Goal: Transaction & Acquisition: Download file/media

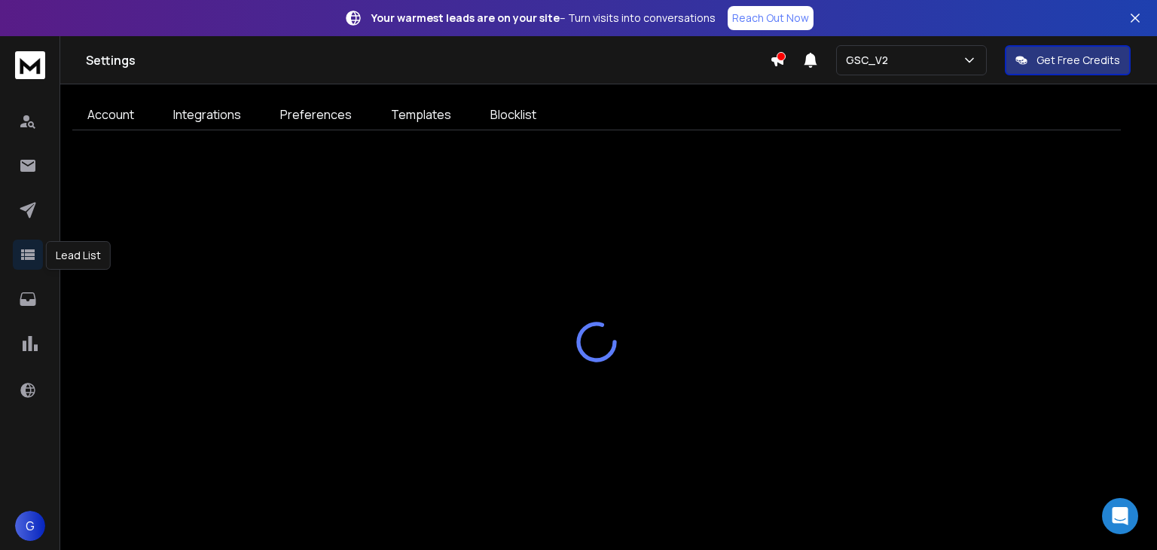
click at [31, 254] on icon at bounding box center [28, 254] width 14 height 11
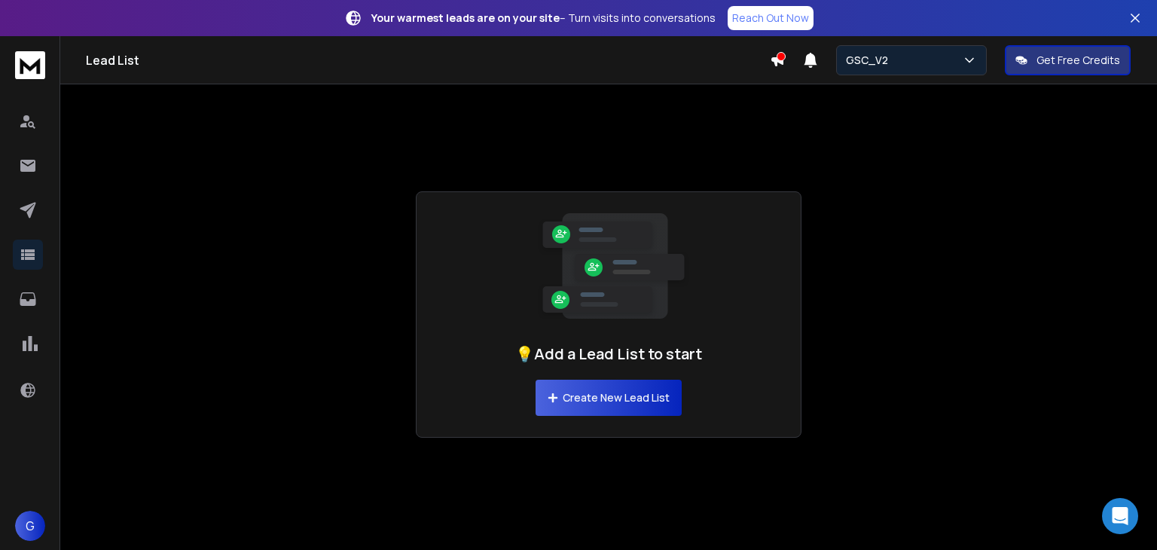
click at [889, 61] on p "GSC_V2" at bounding box center [870, 60] width 48 height 15
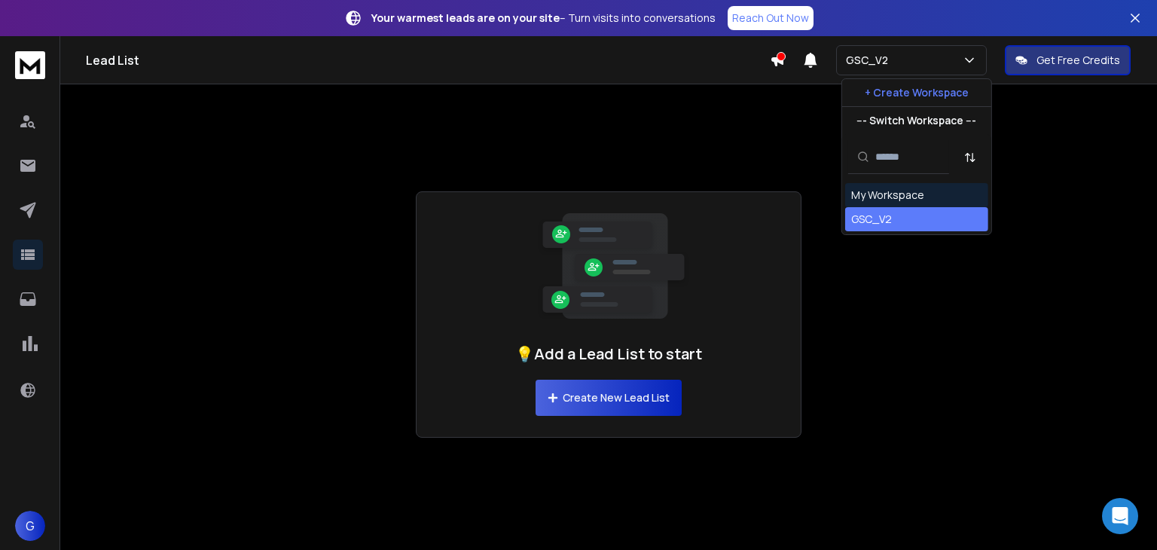
click at [30, 69] on img at bounding box center [30, 65] width 30 height 28
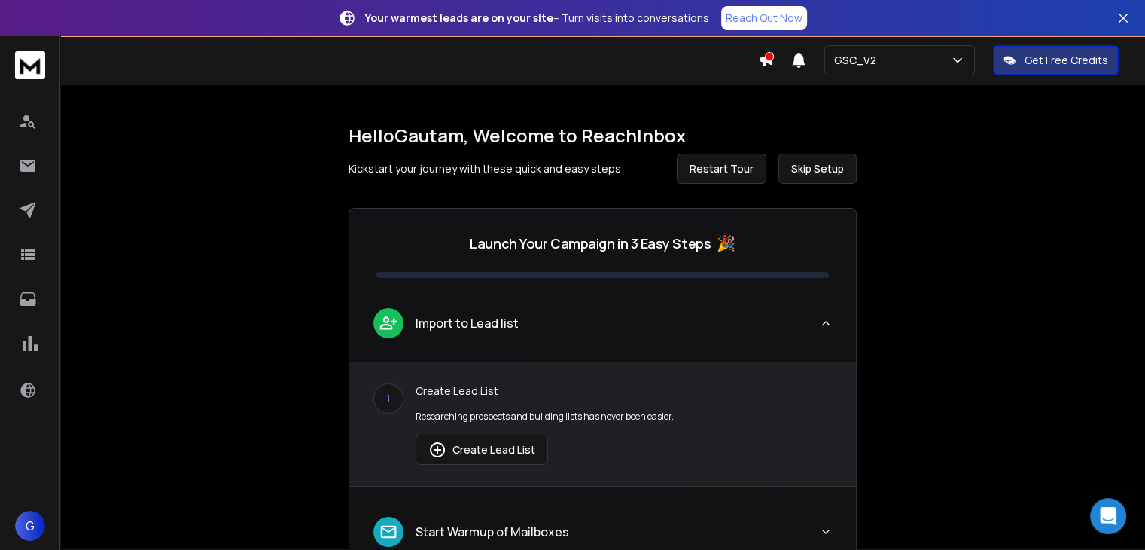
click at [1125, 16] on icon at bounding box center [1123, 18] width 9 height 9
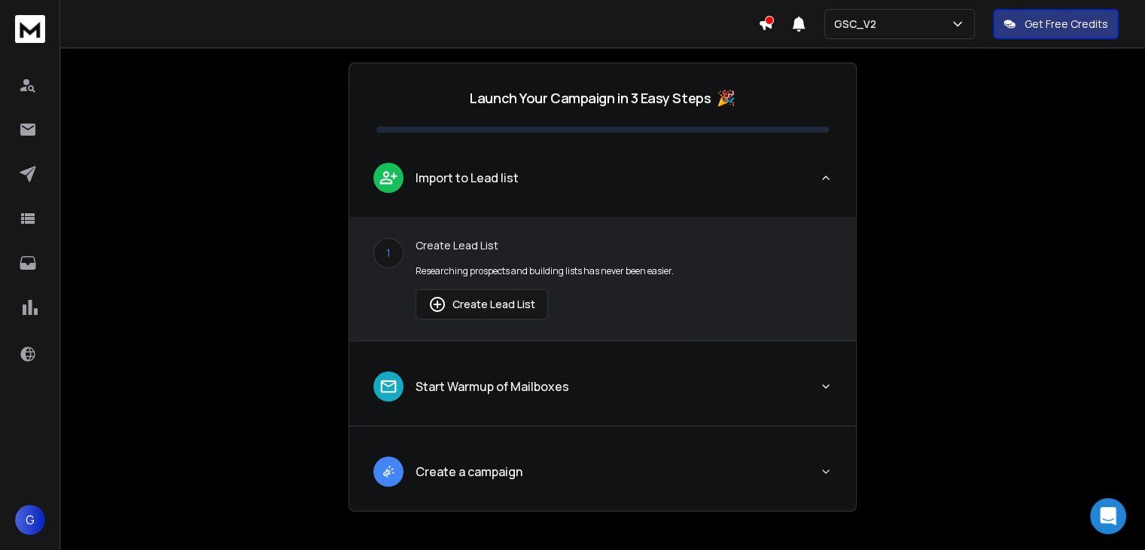
scroll to position [53, 0]
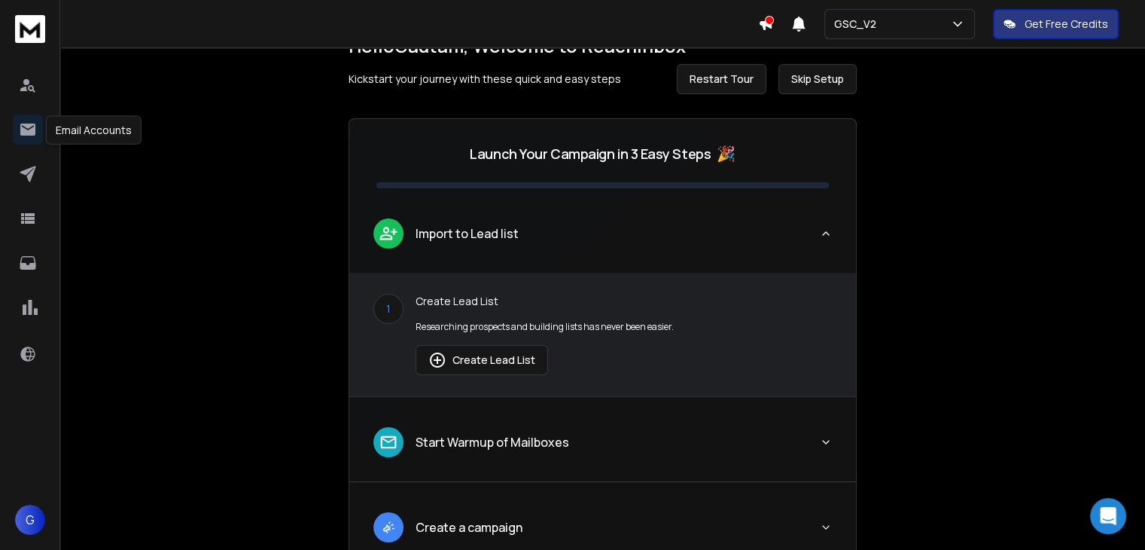
click at [26, 124] on icon at bounding box center [27, 130] width 15 height 12
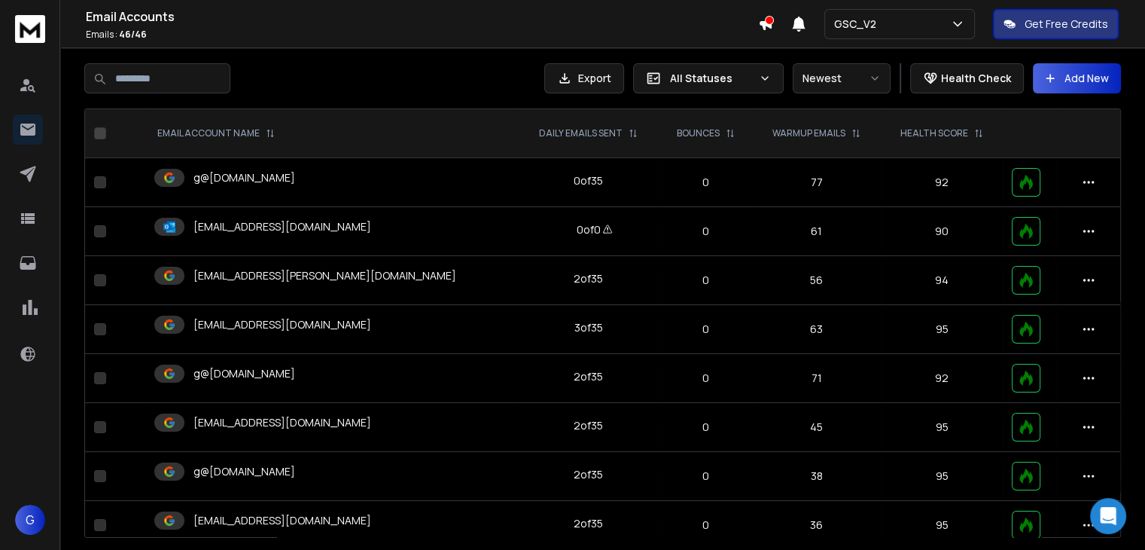
drag, startPoint x: 1122, startPoint y: 146, endPoint x: 1115, endPoint y: 148, distance: 7.7
click at [1115, 148] on div "Export All Statuses Newest Health Check Add New EMAIL ACCOUNT NAME DAILY EMAILS…" at bounding box center [602, 300] width 1085 height 505
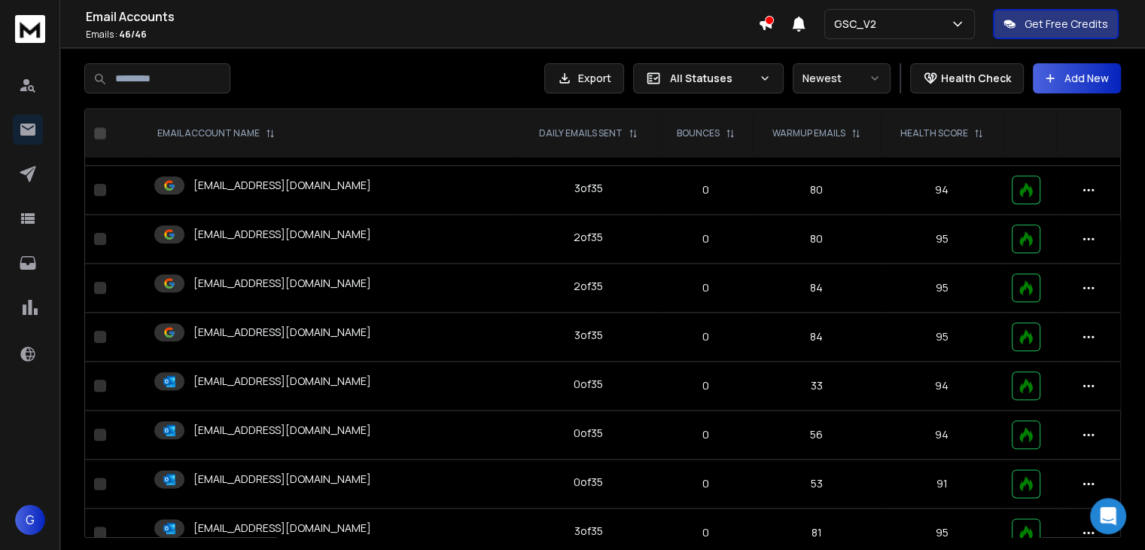
scroll to position [1877, 0]
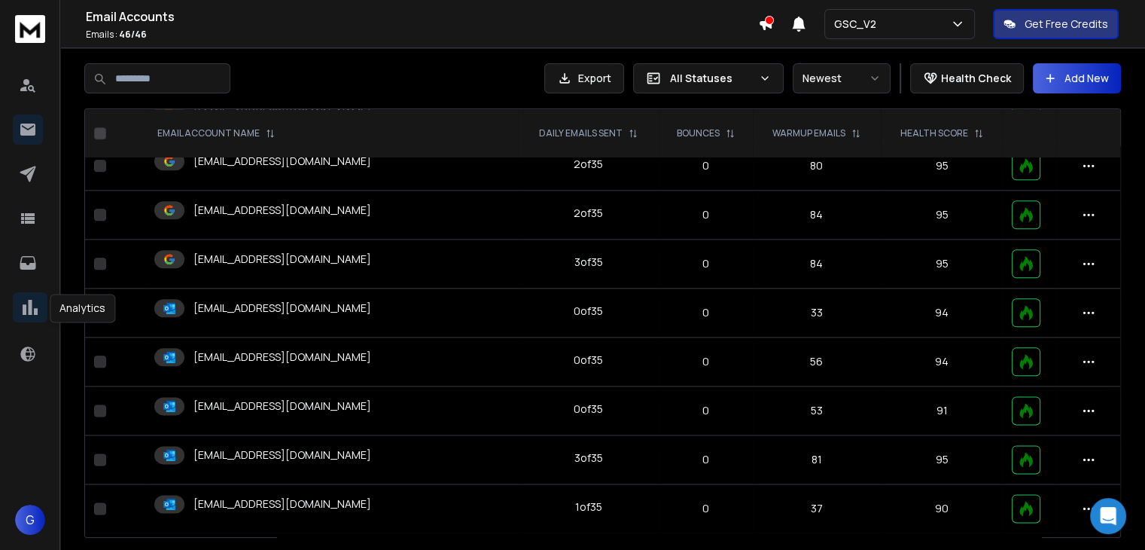
click at [26, 306] on icon at bounding box center [30, 307] width 23 height 23
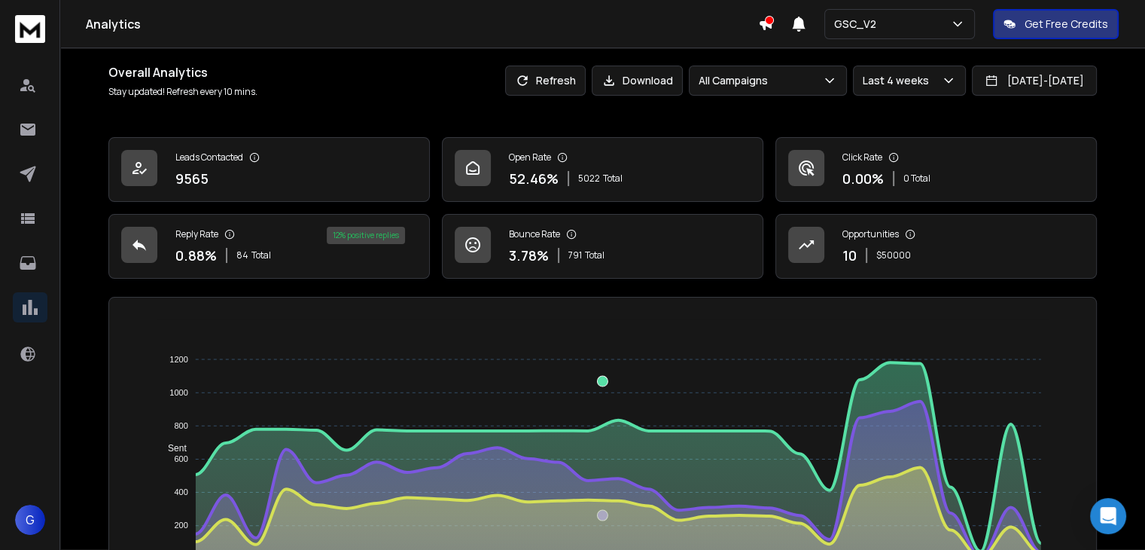
drag, startPoint x: 1142, startPoint y: 150, endPoint x: 1156, endPoint y: 145, distance: 15.0
click at [1145, 145] on html "Your warmest leads are on your site – Turn visits into conversations Reach Out …" at bounding box center [572, 275] width 1145 height 550
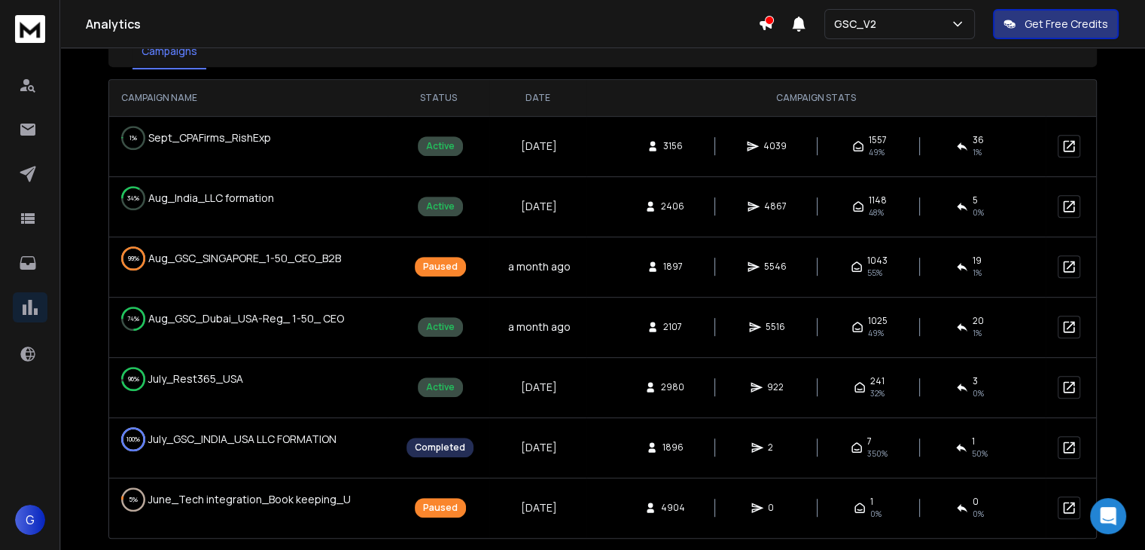
scroll to position [662, 0]
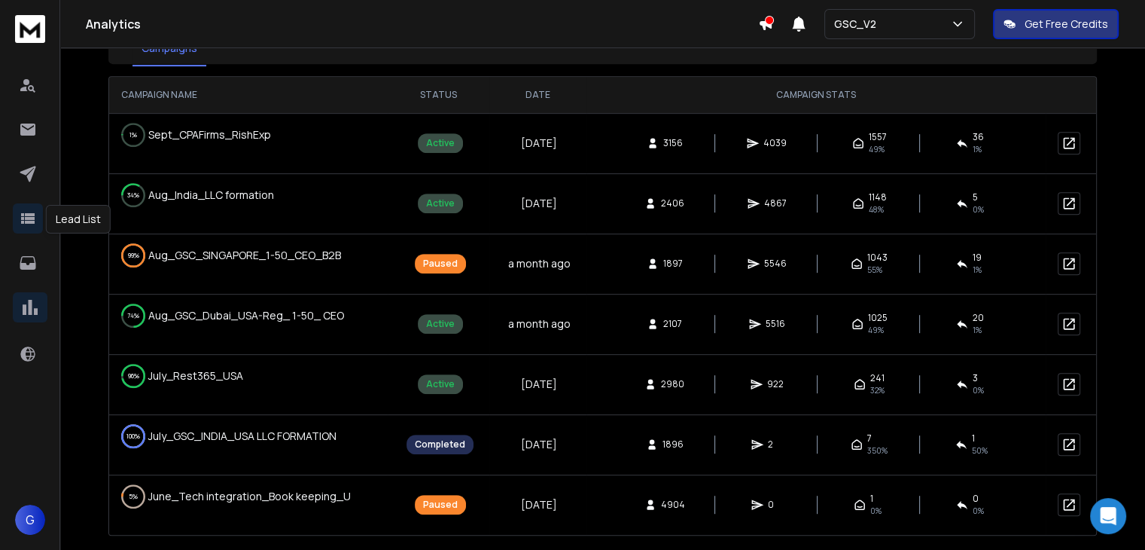
click at [23, 216] on icon at bounding box center [28, 218] width 14 height 11
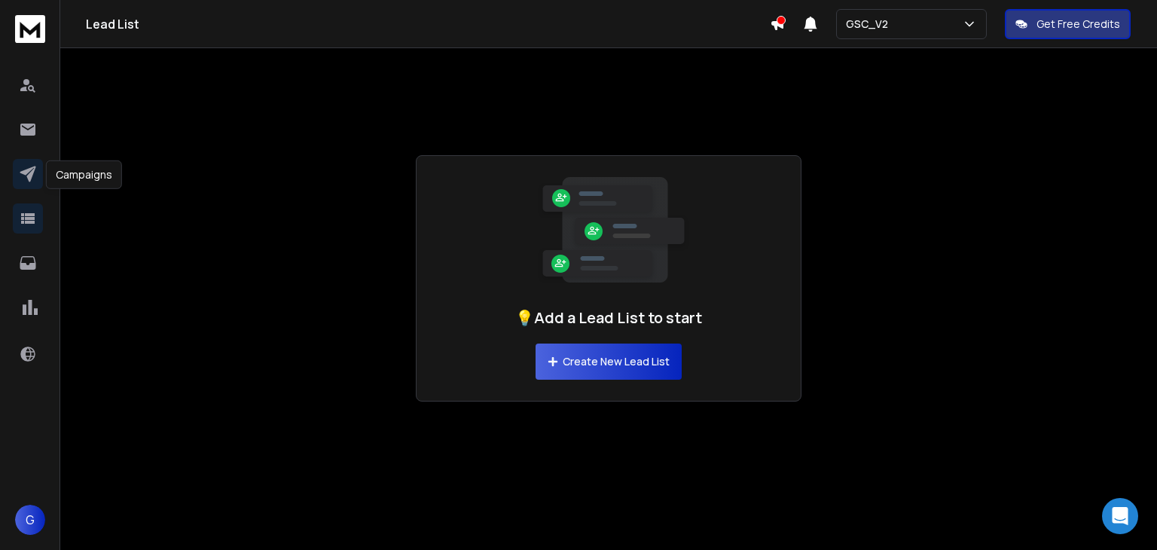
click at [25, 176] on icon at bounding box center [28, 174] width 18 height 18
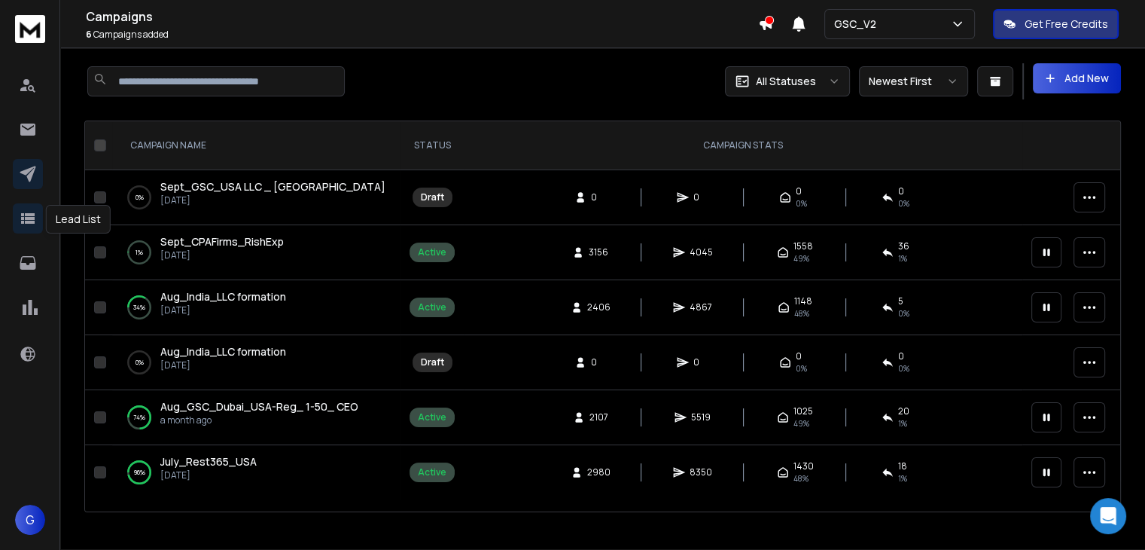
click at [19, 212] on icon at bounding box center [28, 218] width 18 height 18
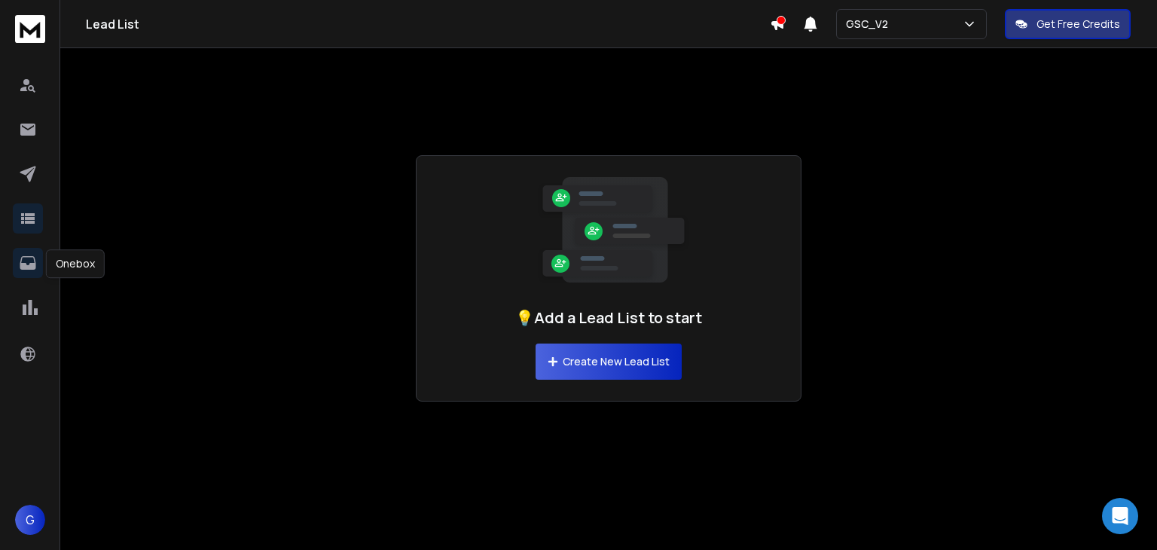
click at [35, 260] on icon at bounding box center [28, 263] width 18 height 18
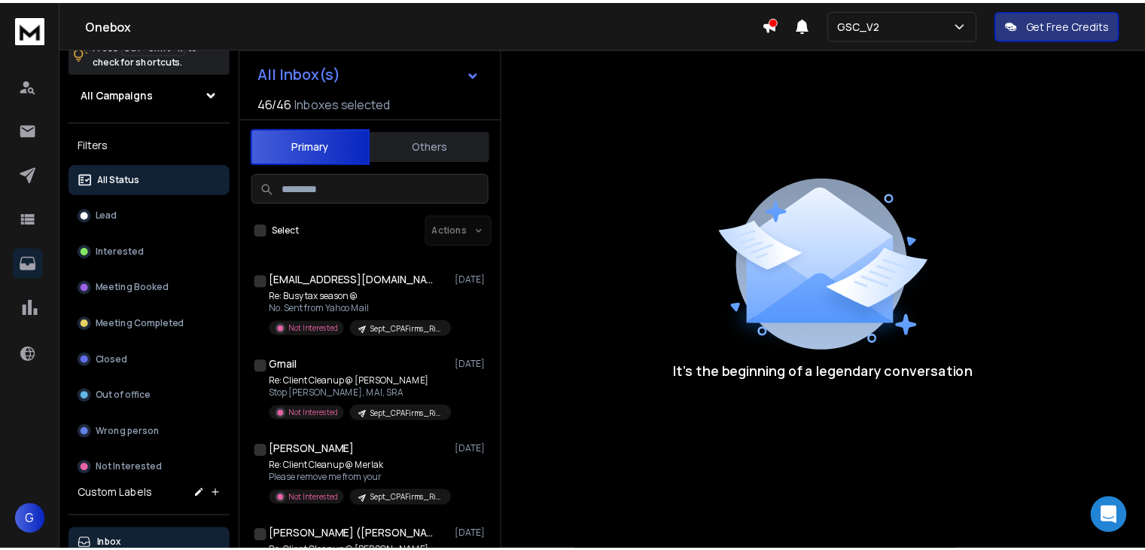
scroll to position [28, 0]
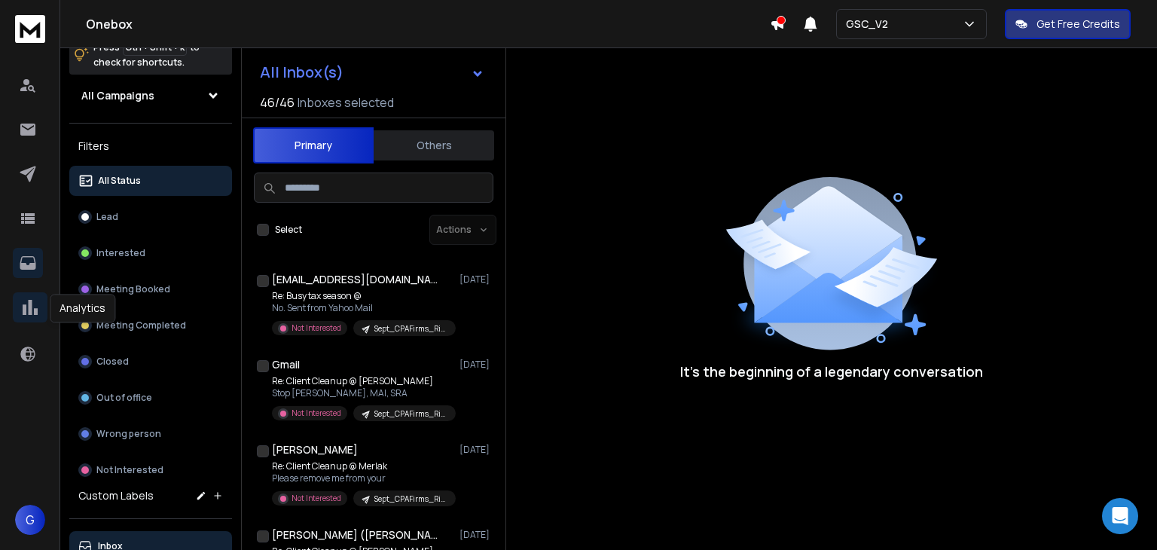
click at [29, 297] on icon at bounding box center [30, 307] width 23 height 23
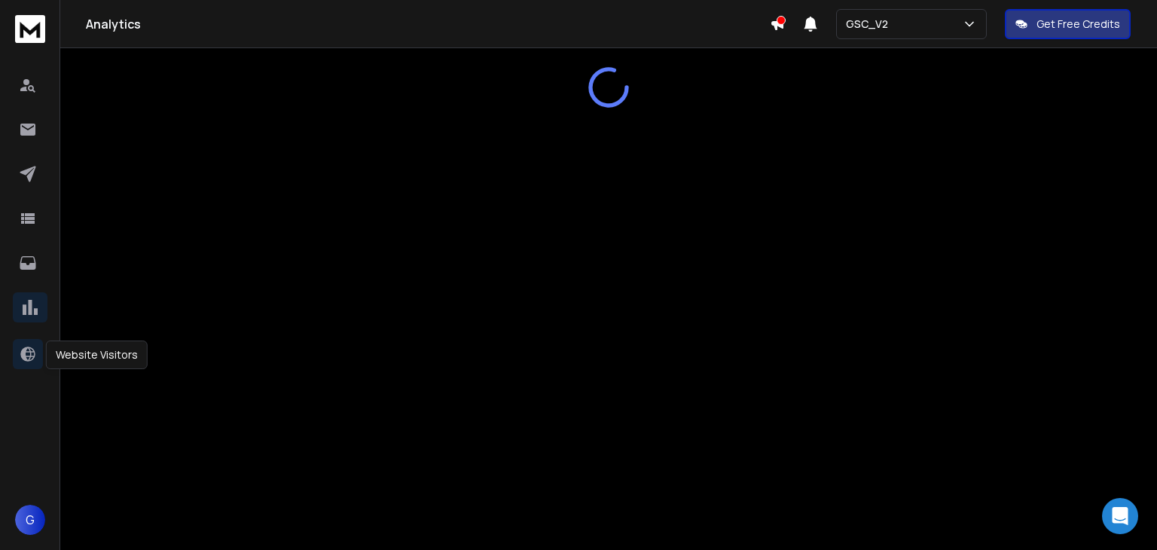
click at [30, 361] on icon at bounding box center [28, 354] width 18 height 18
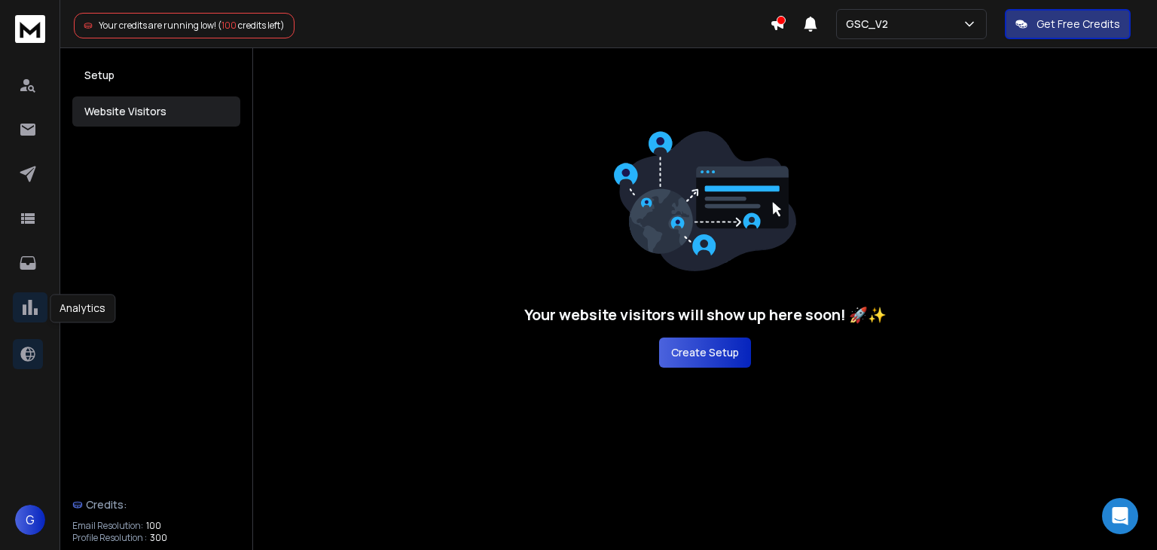
click at [27, 310] on icon at bounding box center [30, 307] width 23 height 23
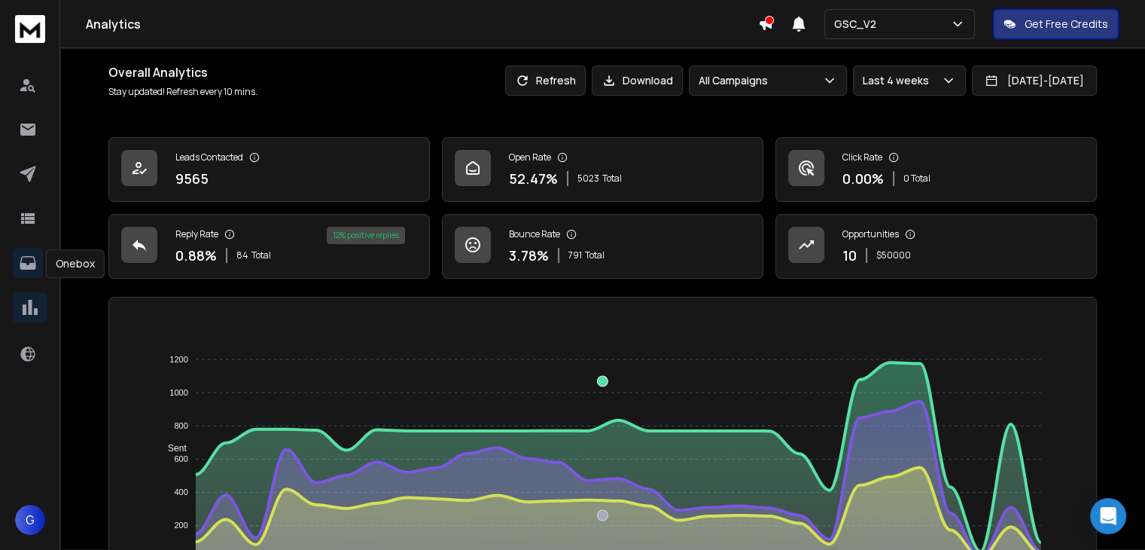
click at [30, 266] on icon at bounding box center [28, 263] width 16 height 14
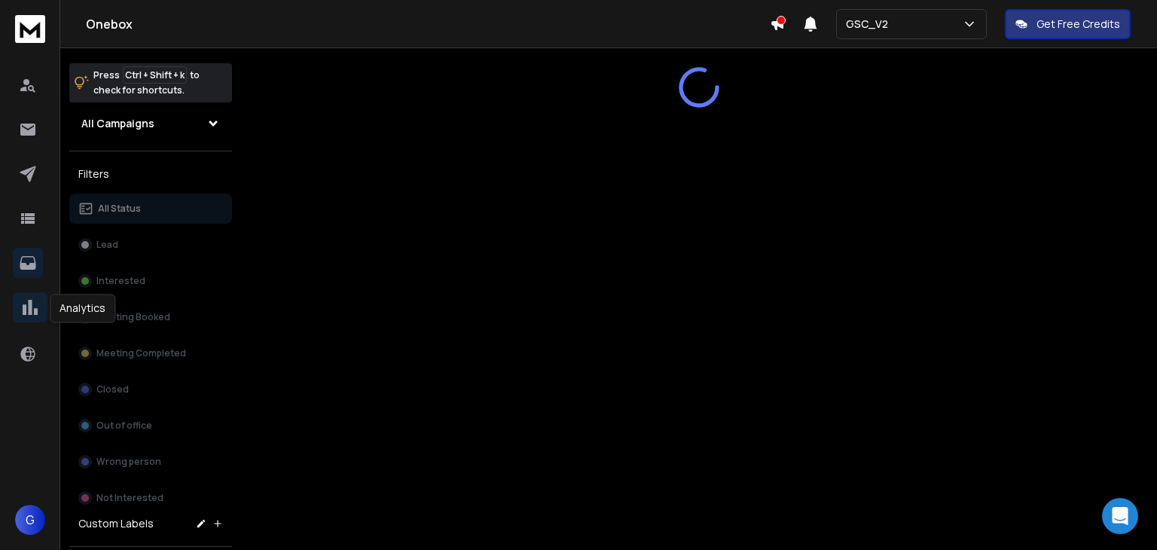
click at [31, 299] on icon at bounding box center [30, 307] width 23 height 23
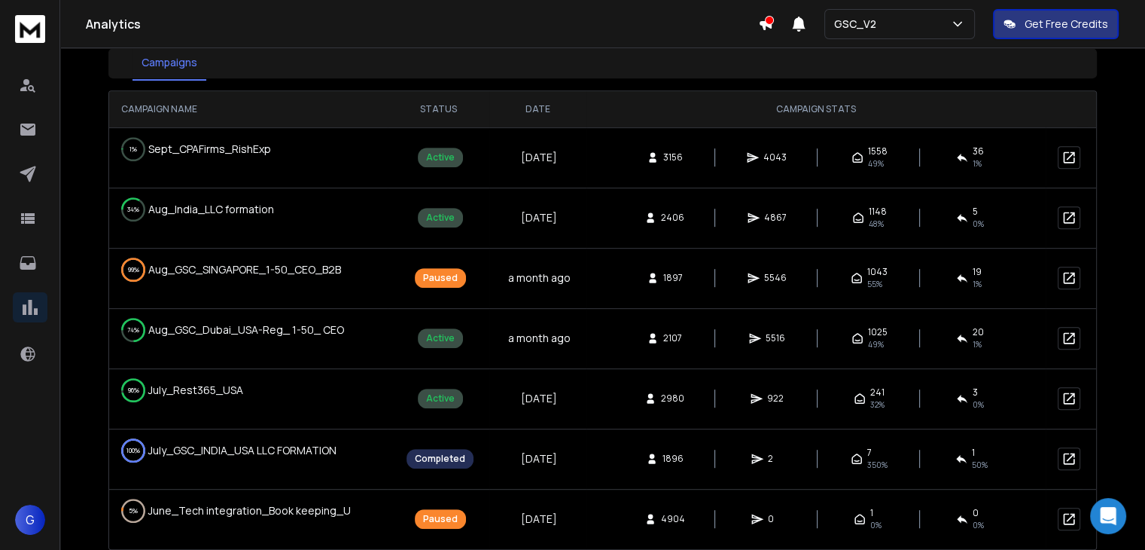
scroll to position [662, 0]
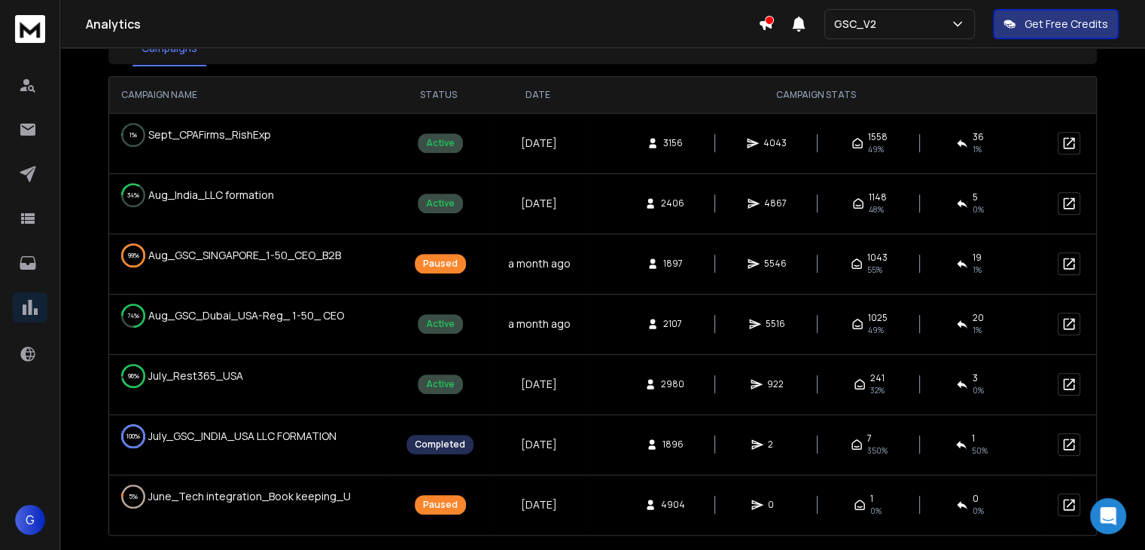
click at [1070, 505] on icon at bounding box center [1069, 504] width 15 height 15
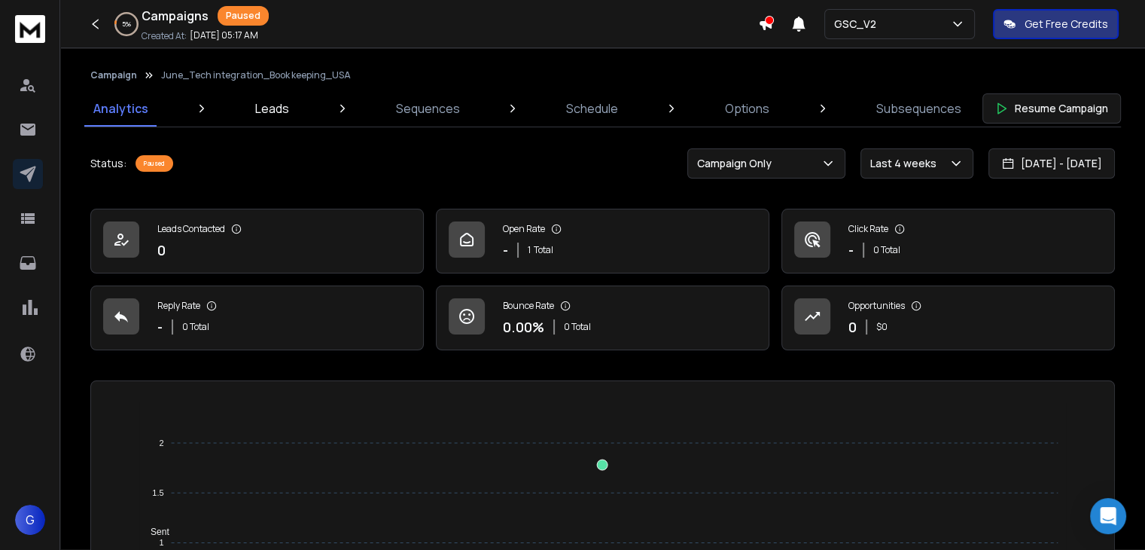
click at [268, 101] on p "Leads" at bounding box center [272, 108] width 34 height 18
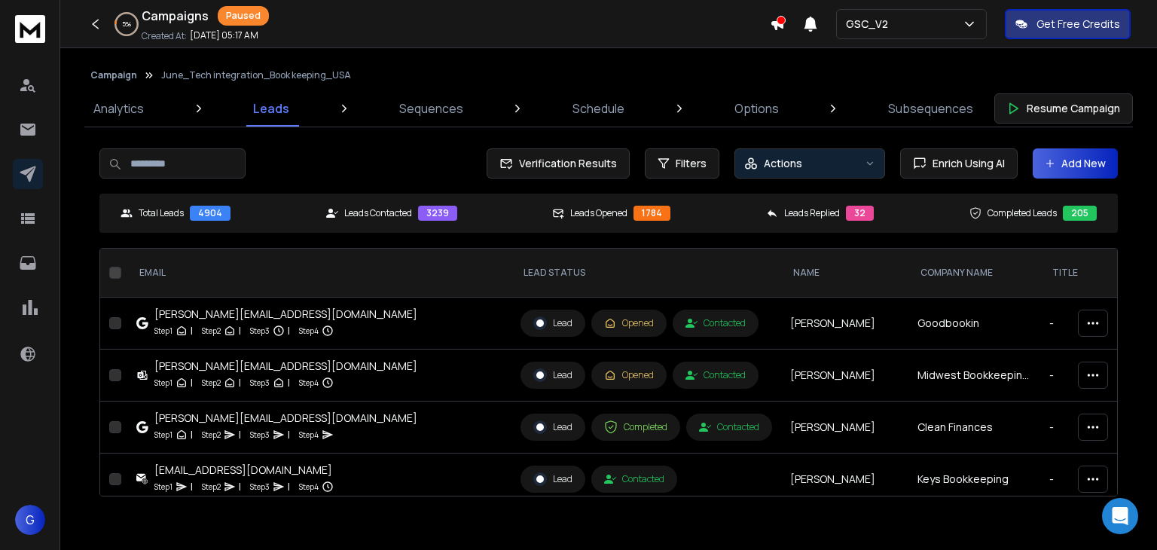
click at [798, 163] on p "Actions" at bounding box center [783, 163] width 38 height 15
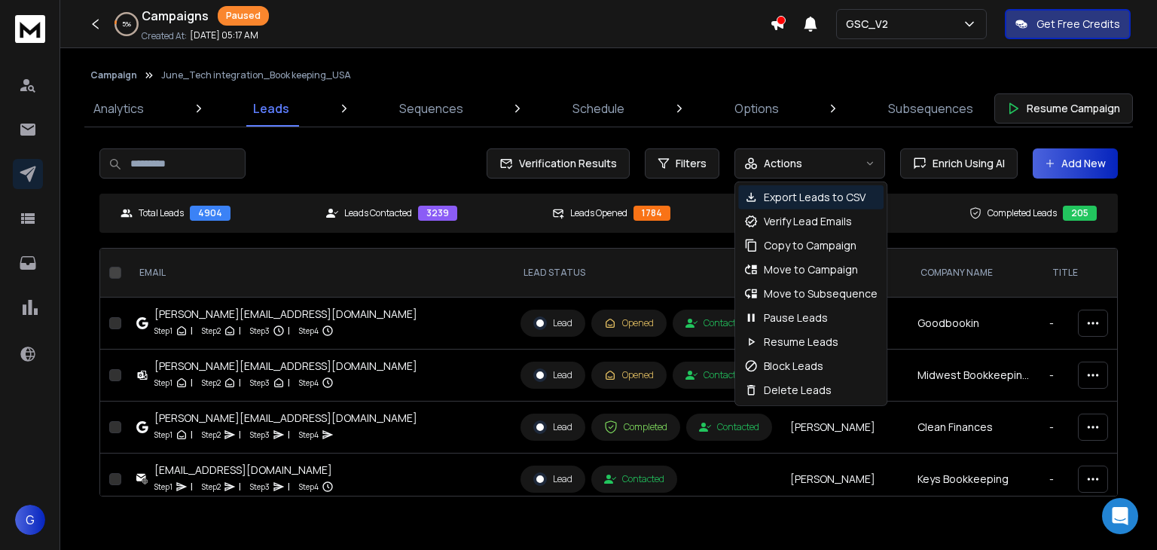
click at [795, 200] on p "Export Leads to CSV" at bounding box center [815, 197] width 102 height 15
